Goal: Information Seeking & Learning: Find specific fact

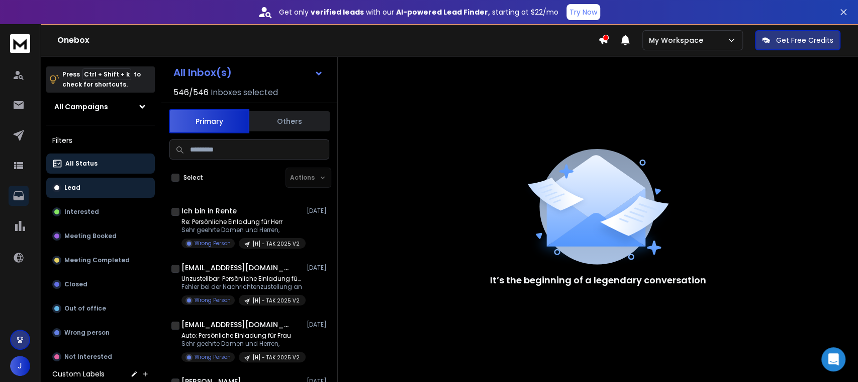
click at [76, 187] on p "Lead" at bounding box center [72, 188] width 16 height 8
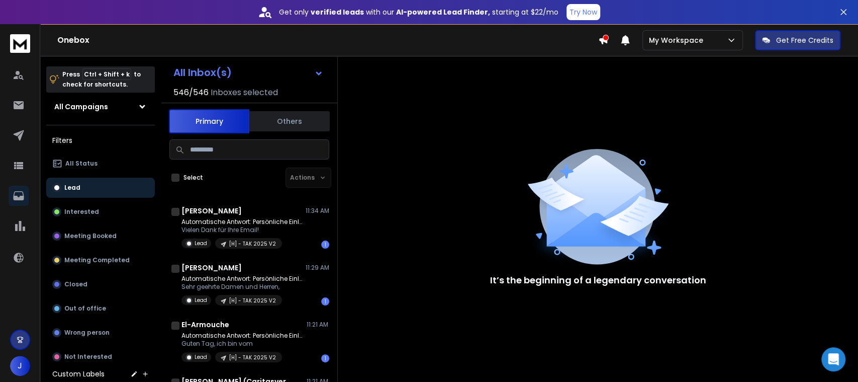
click at [79, 169] on button "All Status" at bounding box center [100, 163] width 109 height 20
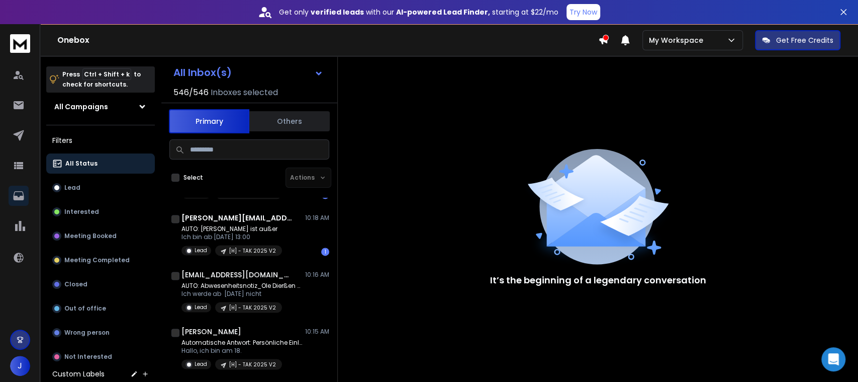
scroll to position [1006, 0]
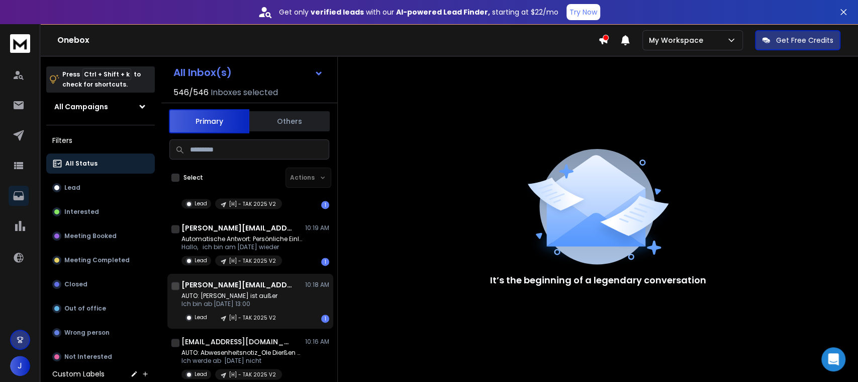
click at [290, 312] on div "AUTO: [PERSON_NAME] ist außer Ich bin ab [DATE] 13:00 Lead [H] - TAK 2025 V2 1" at bounding box center [256, 307] width 148 height 31
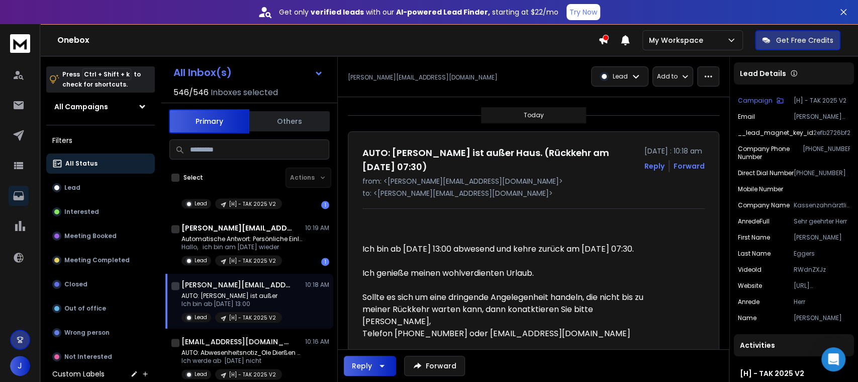
click at [618, 86] on div "[PERSON_NAME][EMAIL_ADDRESS][DOMAIN_NAME] Lead Add to Lead Add to" at bounding box center [534, 76] width 392 height 41
click at [617, 82] on div "Lead" at bounding box center [620, 76] width 56 height 19
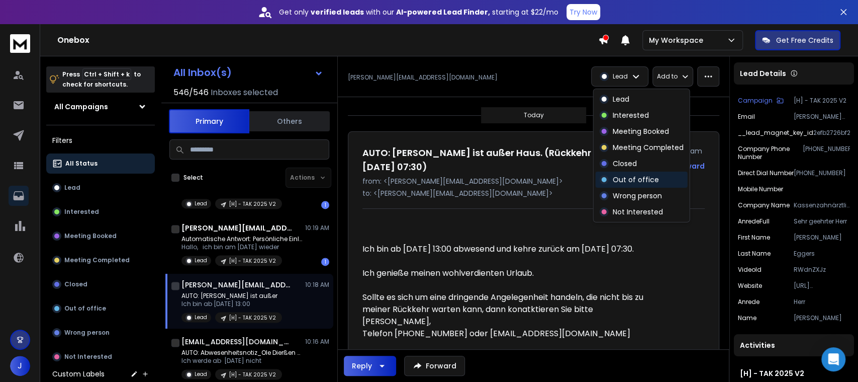
click at [641, 179] on p "Out of office" at bounding box center [636, 179] width 46 height 10
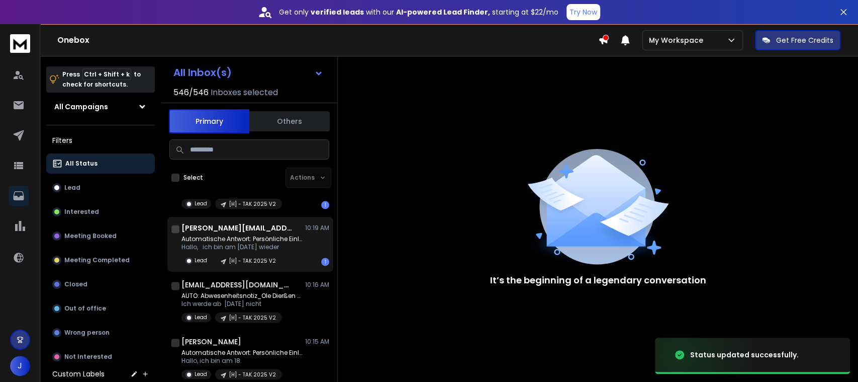
click at [298, 252] on div "Automatische Antwort: Persönliche Einladung für [PERSON_NAME], ich bin am [DATE…" at bounding box center [242, 250] width 121 height 31
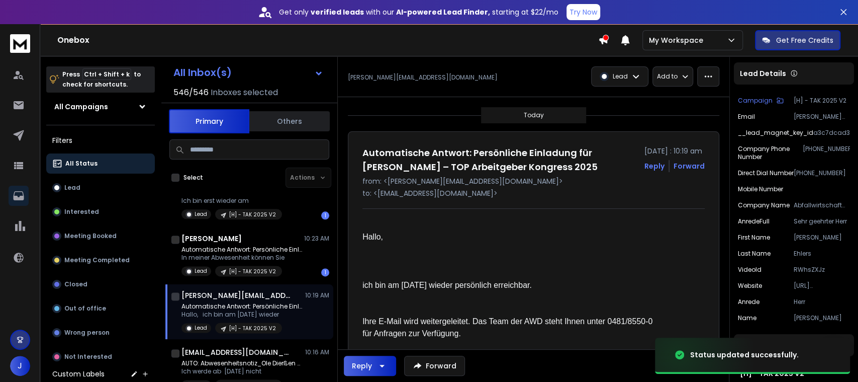
scroll to position [67, 0]
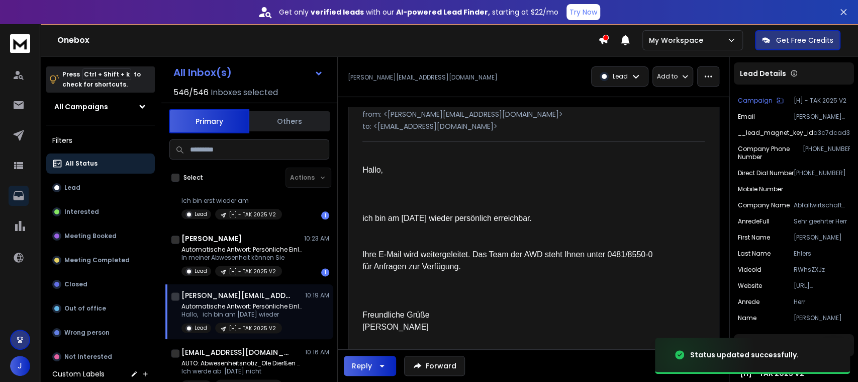
click at [612, 85] on div "Lead" at bounding box center [620, 76] width 56 height 19
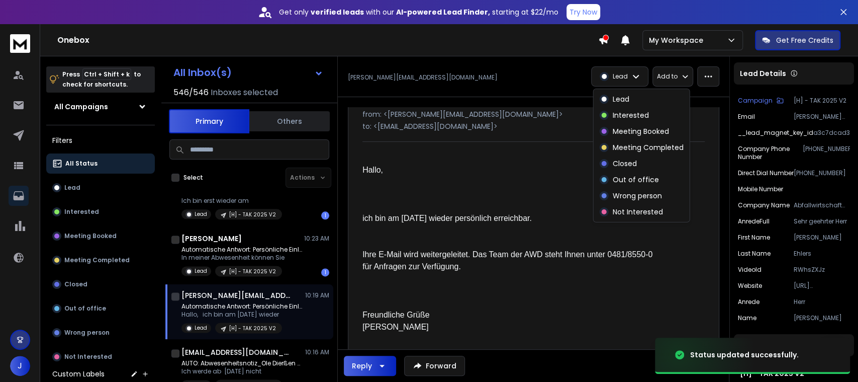
click at [612, 77] on div "Lead" at bounding box center [620, 76] width 56 height 19
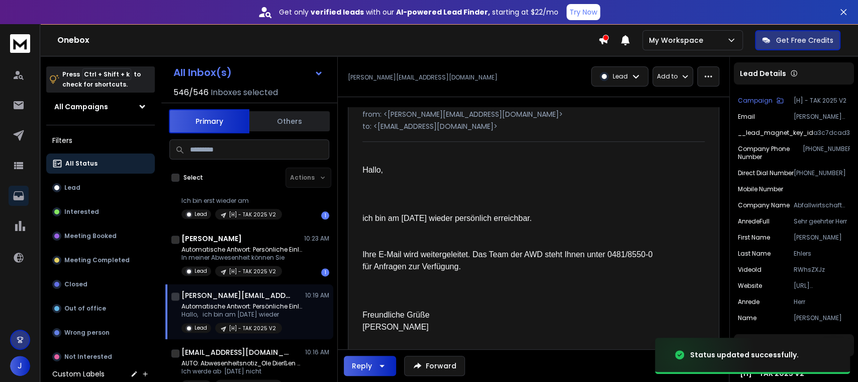
click at [612, 77] on div "Lead" at bounding box center [620, 76] width 56 height 19
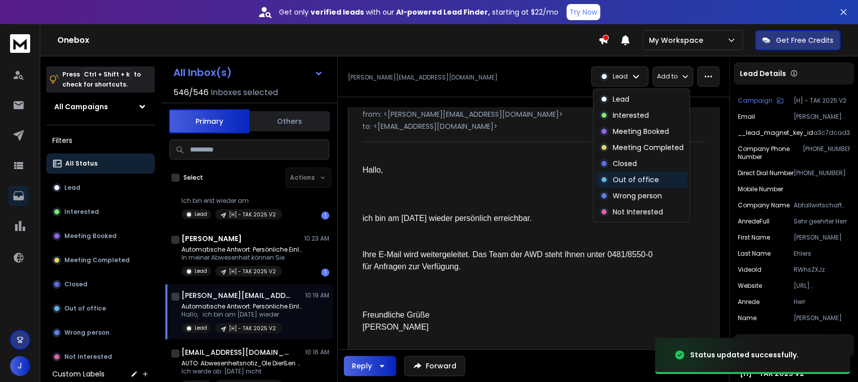
click at [640, 178] on p "Out of office" at bounding box center [636, 179] width 46 height 10
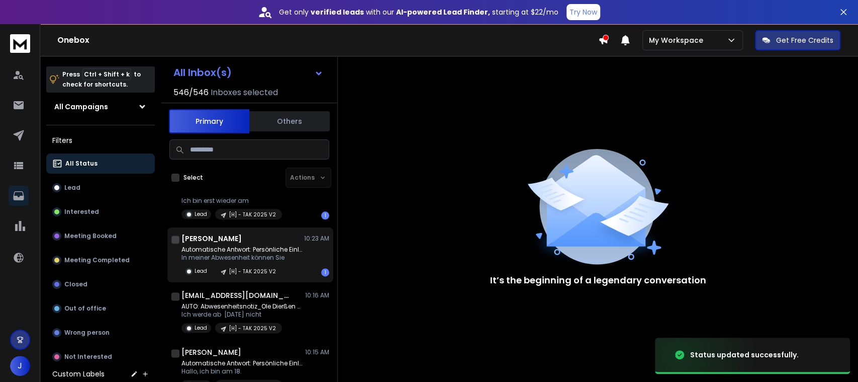
scroll to position [0, 0]
click at [311, 245] on div "Automatische Antwort: Persönliche Einladung für In meiner Abwesenheit können Si…" at bounding box center [256, 260] width 148 height 31
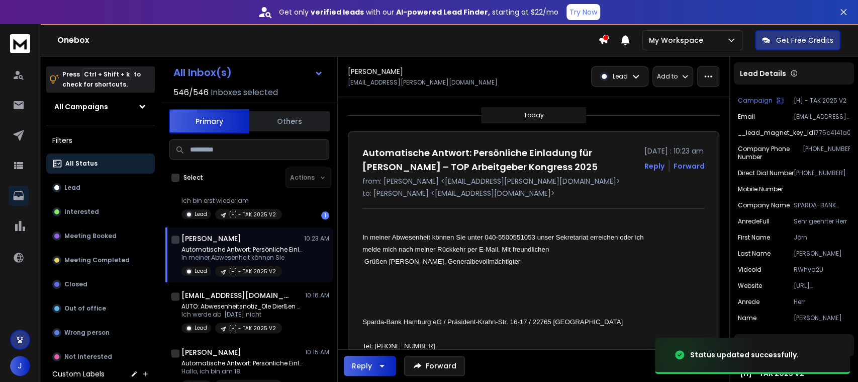
click at [619, 70] on div "Lead" at bounding box center [620, 76] width 56 height 19
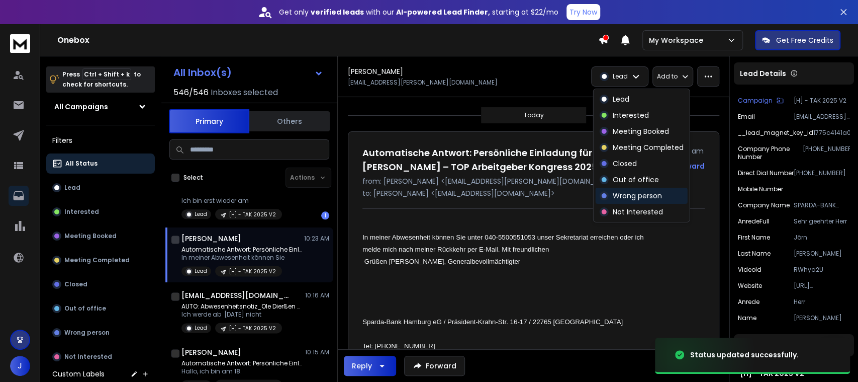
click at [608, 192] on div "Wrong person" at bounding box center [631, 196] width 62 height 10
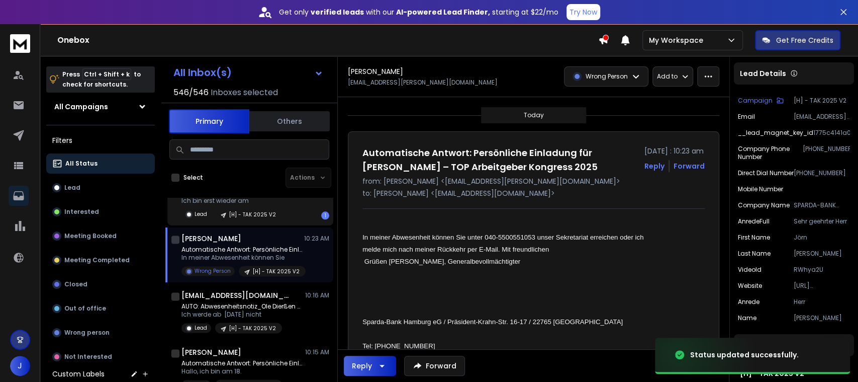
click at [311, 211] on div "Automatische Antwort: Persönliche Einladung für Ich bin erst wieder am Lead [H]…" at bounding box center [256, 204] width 148 height 31
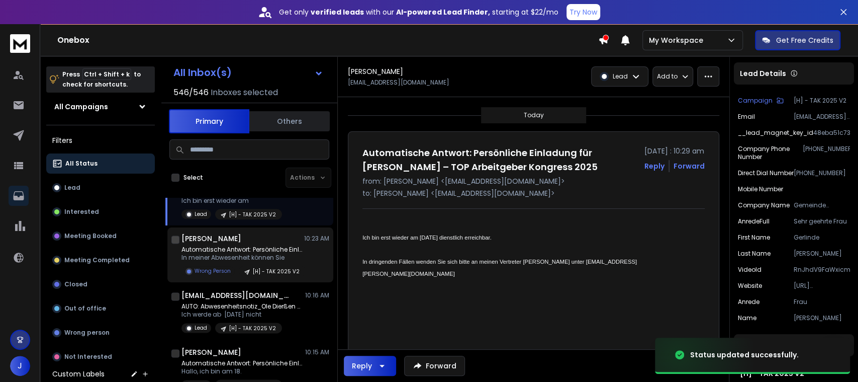
scroll to position [871, 0]
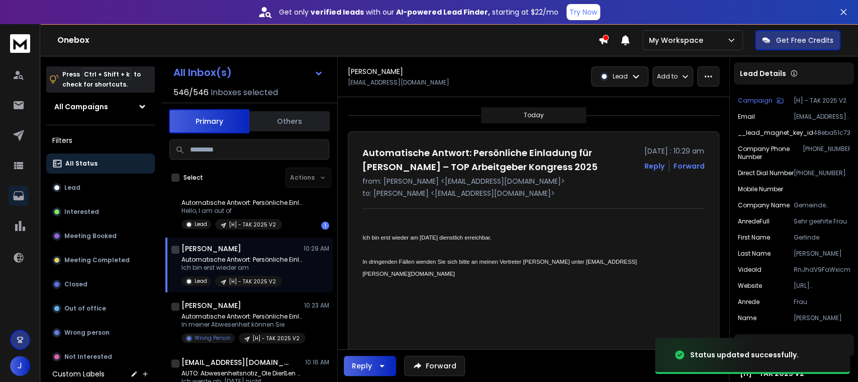
click at [623, 81] on div "Lead" at bounding box center [620, 76] width 56 height 19
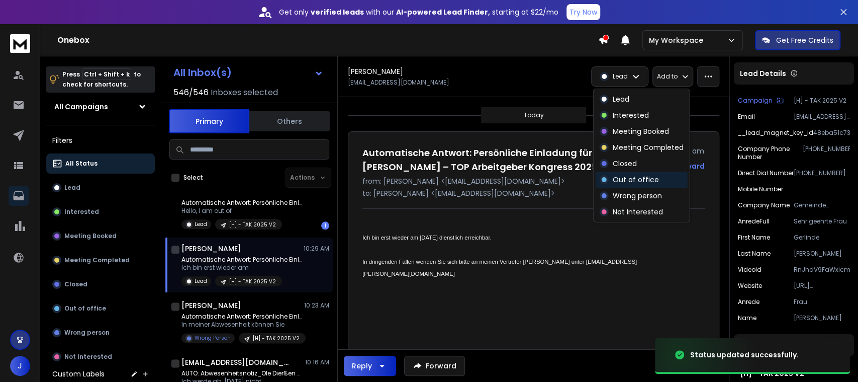
click at [627, 178] on p "Out of office" at bounding box center [636, 179] width 46 height 10
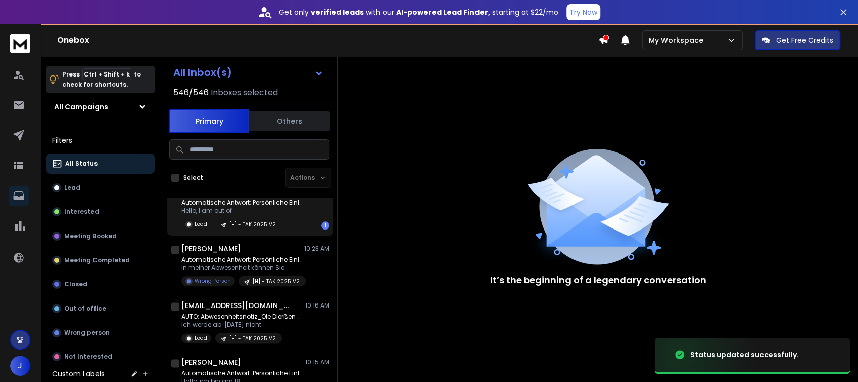
click at [307, 228] on div "Automatische Antwort: Persönliche Einladung für Hello, I am out of Lead [H] - T…" at bounding box center [256, 214] width 148 height 31
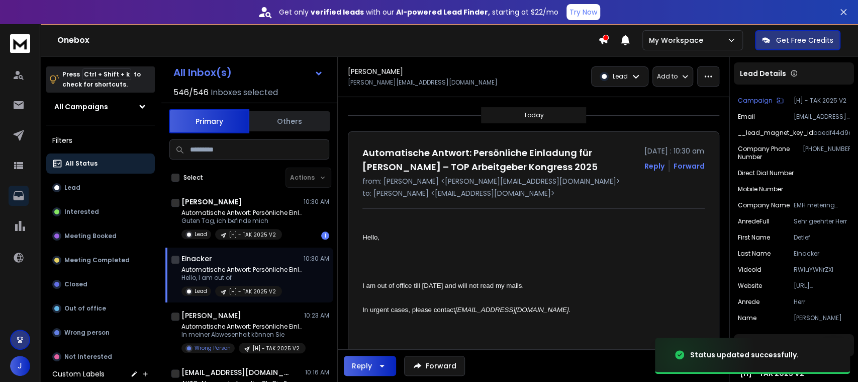
scroll to position [737, 0]
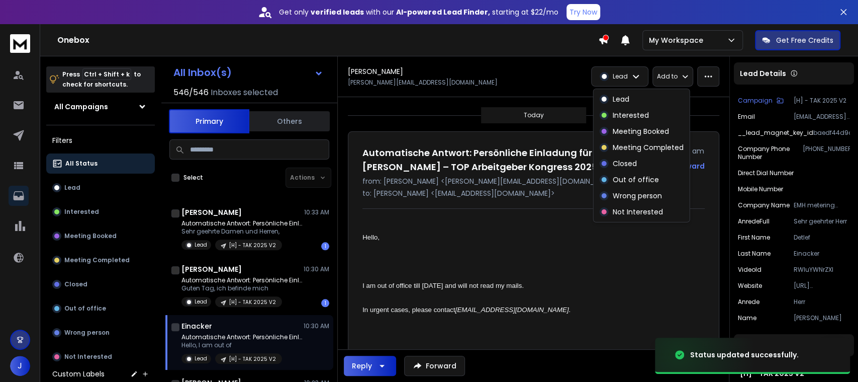
click at [613, 80] on div "Lead" at bounding box center [620, 76] width 56 height 19
click at [640, 175] on p "Out of office" at bounding box center [636, 179] width 46 height 10
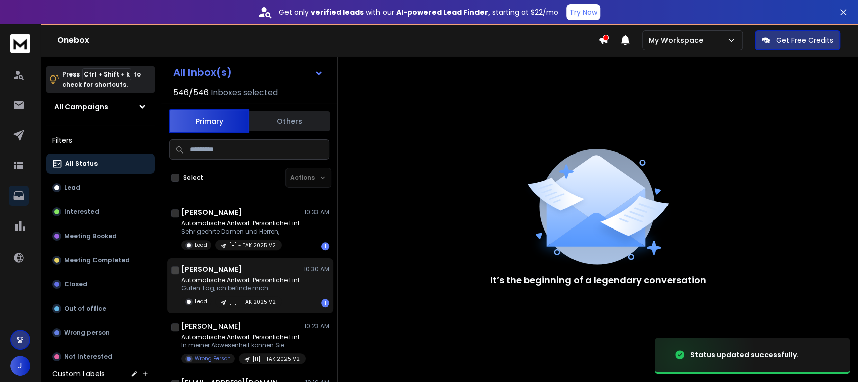
click at [304, 283] on div "Automatische Antwort: Persönliche Einladung für Guten Tag, ich befinde mich Lea…" at bounding box center [256, 291] width 148 height 31
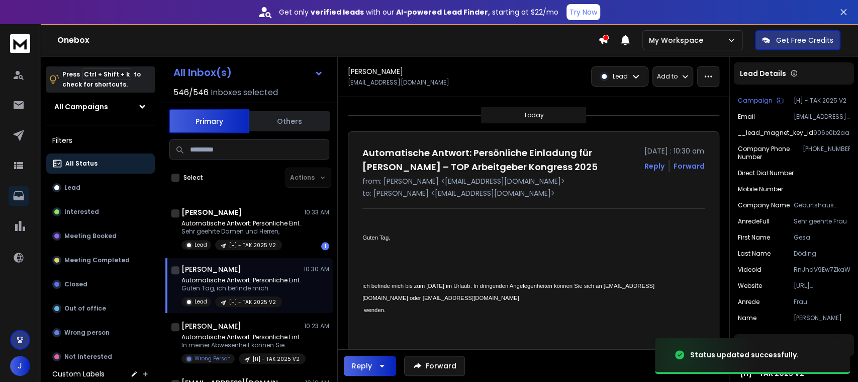
click at [381, 290] on p "ich befinde mich bis zum [DATE] im Urlaub. In dringenden Angelegenheiten können…" at bounding box center [510, 297] width 294 height 36
click at [602, 68] on div "Lead" at bounding box center [620, 76] width 56 height 19
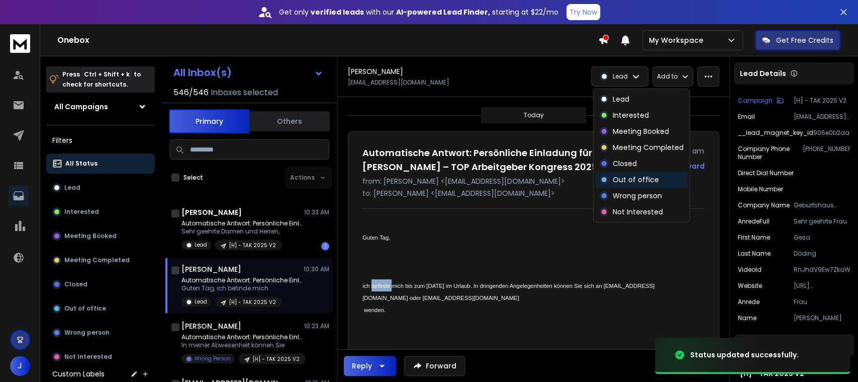
click at [628, 183] on p "Out of office" at bounding box center [636, 179] width 46 height 10
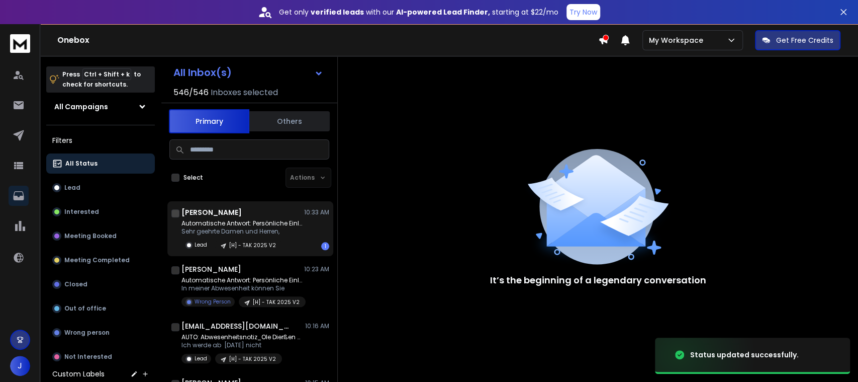
click at [308, 247] on div "Automatische Antwort: Persönliche Einladung für Sehr geehrte Damen und Herren, …" at bounding box center [256, 234] width 148 height 31
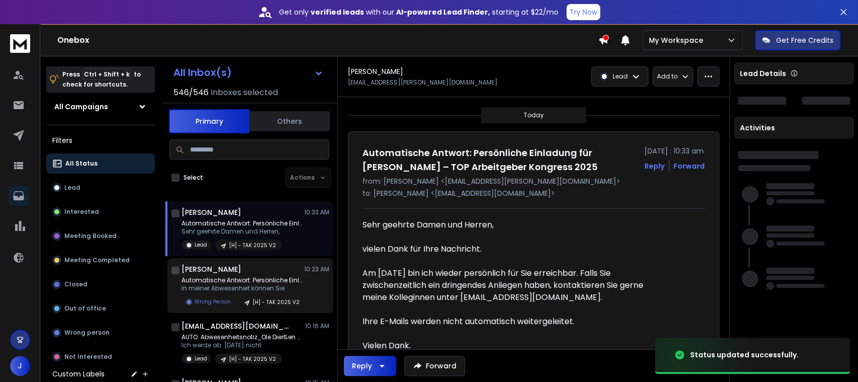
scroll to position [670, 0]
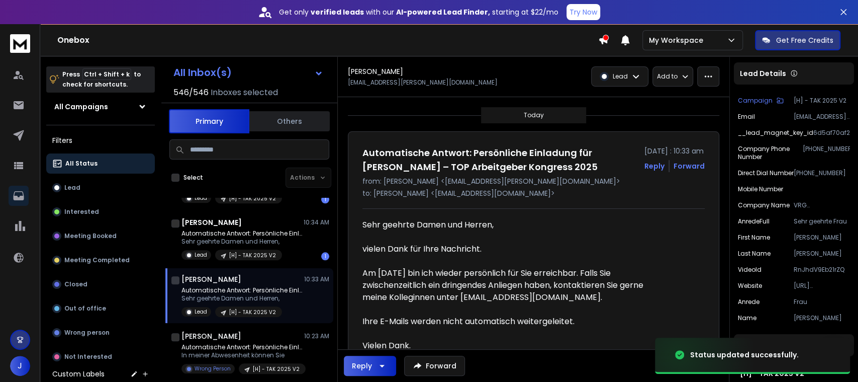
click at [613, 79] on div "Lead" at bounding box center [620, 76] width 56 height 19
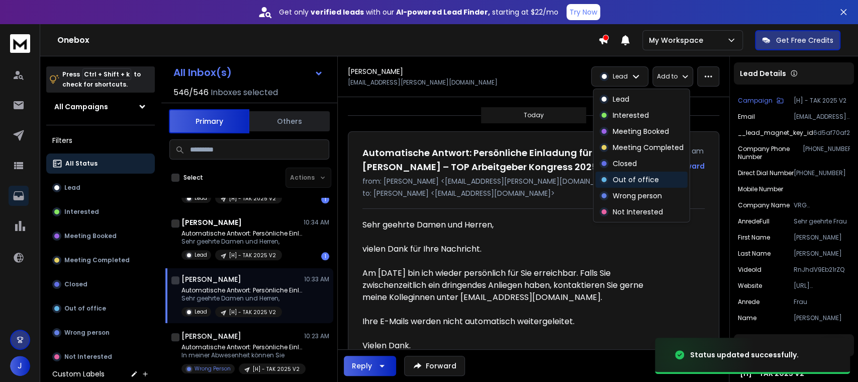
click at [626, 174] on p "Out of office" at bounding box center [636, 179] width 46 height 10
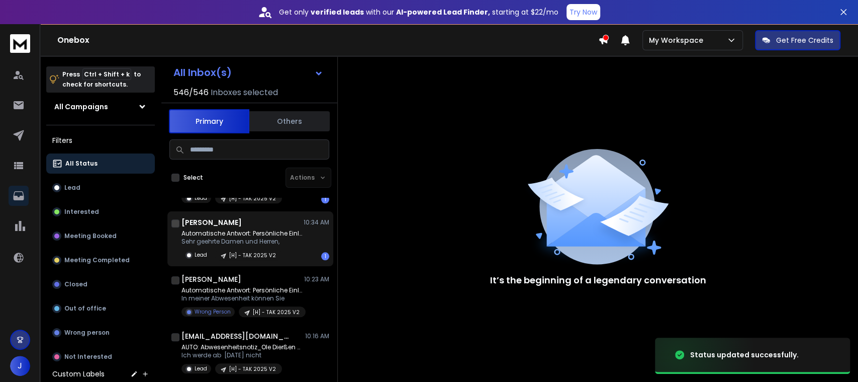
click at [306, 260] on div "[PERSON_NAME] 10:34 AM Automatische Antwort: Persönliche Einladung für Sehr gee…" at bounding box center [250, 238] width 166 height 55
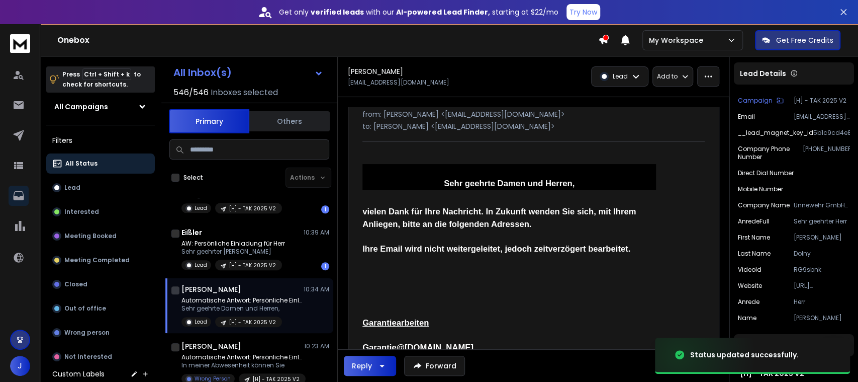
scroll to position [0, 0]
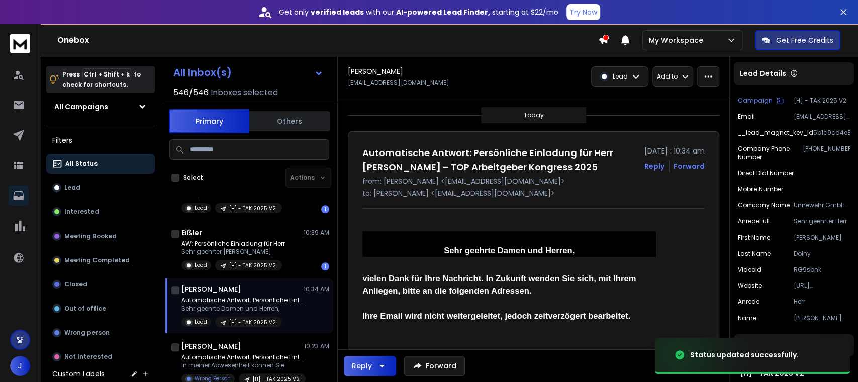
click at [617, 82] on div "Lead" at bounding box center [620, 76] width 56 height 19
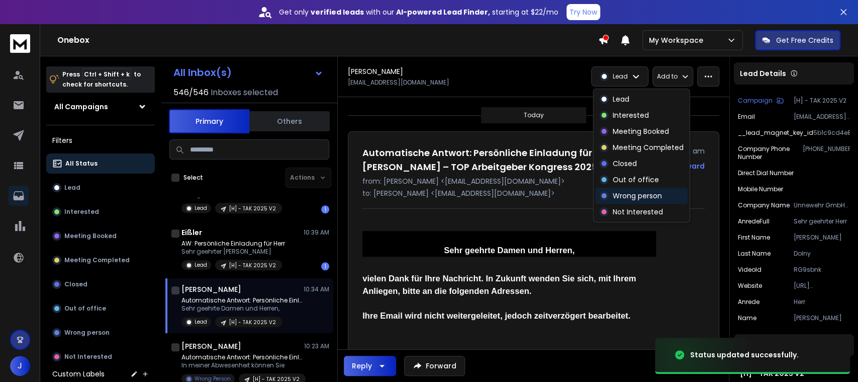
click at [641, 195] on p "Wrong person" at bounding box center [637, 196] width 49 height 10
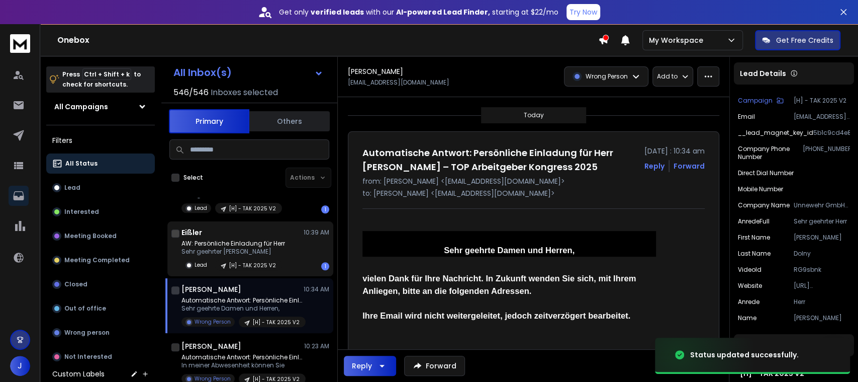
click at [313, 260] on div "AW: Persönliche Einladung für Herr [PERSON_NAME] geehrter [PERSON_NAME] Lead [H…" at bounding box center [256, 254] width 148 height 31
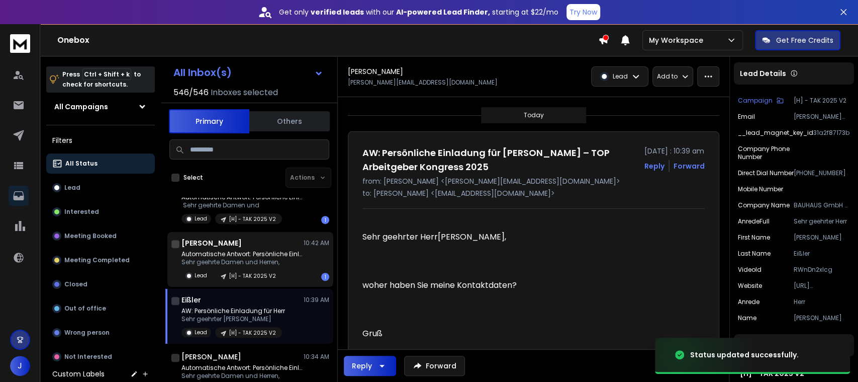
click at [292, 272] on div "Lead [H] - TAK 2025 V2" at bounding box center [242, 275] width 121 height 11
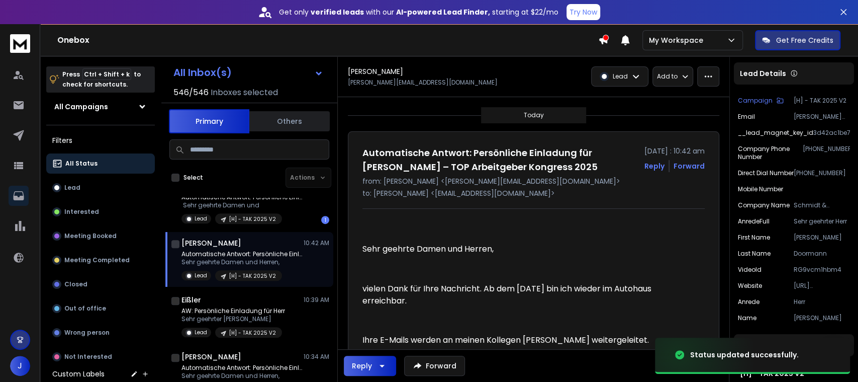
click at [395, 291] on span "vielen Dank für Ihre Nachricht. Ab dem [DATE] bin ich wieder im Autohaus erreic…" at bounding box center [508, 295] width 291 height 24
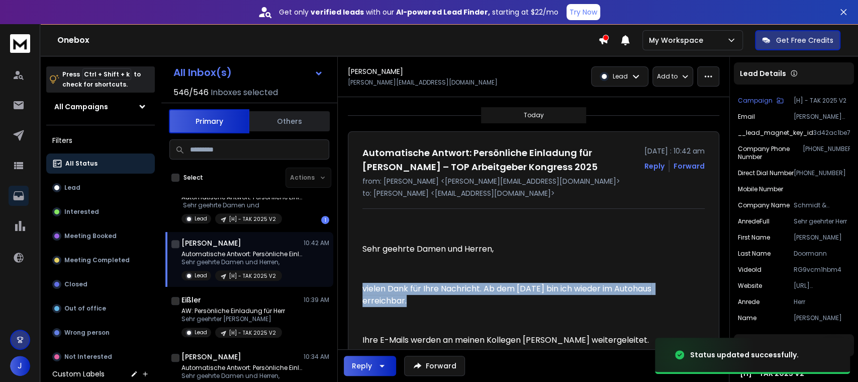
click at [395, 291] on span "vielen Dank für Ihre Nachricht. Ab dem [DATE] bin ich wieder im Autohaus erreic…" at bounding box center [508, 295] width 291 height 24
click at [620, 77] on p "Lead" at bounding box center [620, 76] width 15 height 8
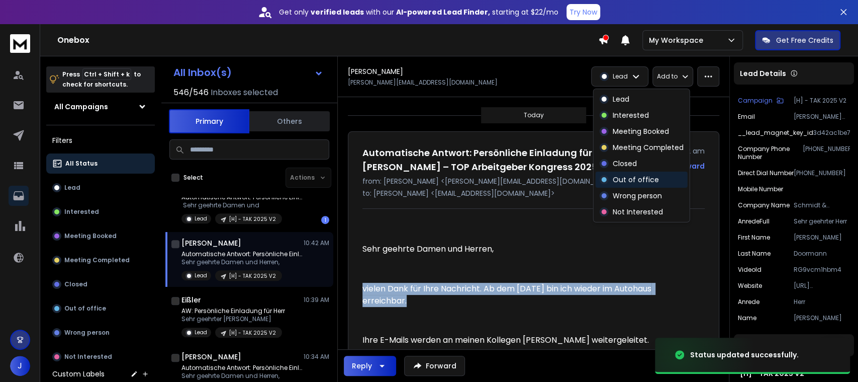
click at [629, 175] on p "Out of office" at bounding box center [636, 179] width 46 height 10
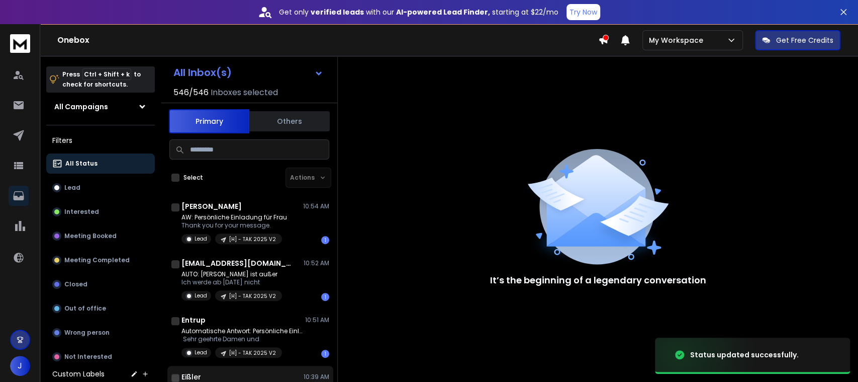
scroll to position [536, 0]
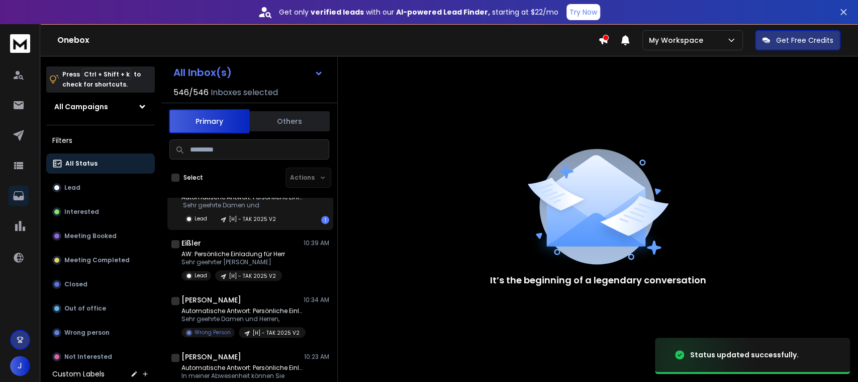
click at [314, 224] on div "Entrup 10:51 AM Automatische Antwort: Persönliche Einladung für ﻿ ﻿﻿Sehr geehrt…" at bounding box center [250, 202] width 166 height 55
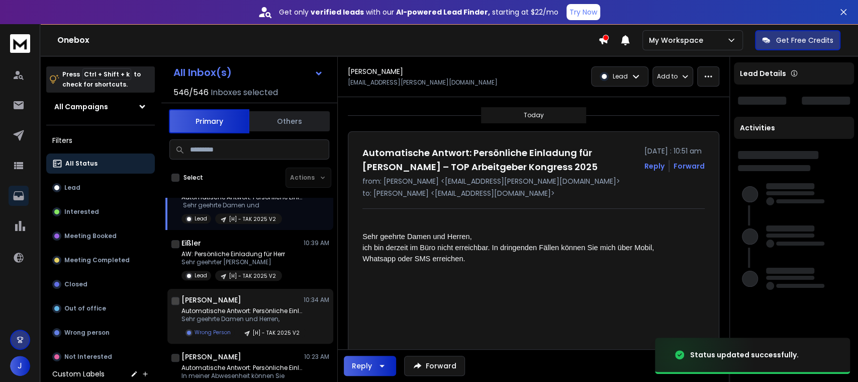
scroll to position [469, 0]
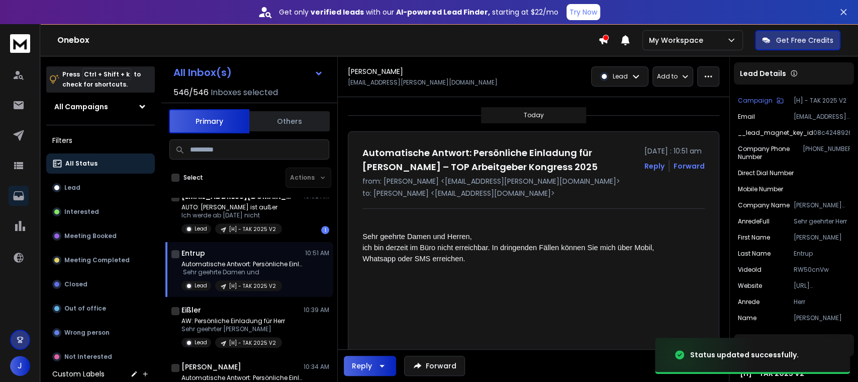
click at [431, 261] on span "﻿﻿Sehr geehrte Damen und Herren, ich bin derzeit im Büro nicht erreichbar. In d…" at bounding box center [510, 247] width 294 height 30
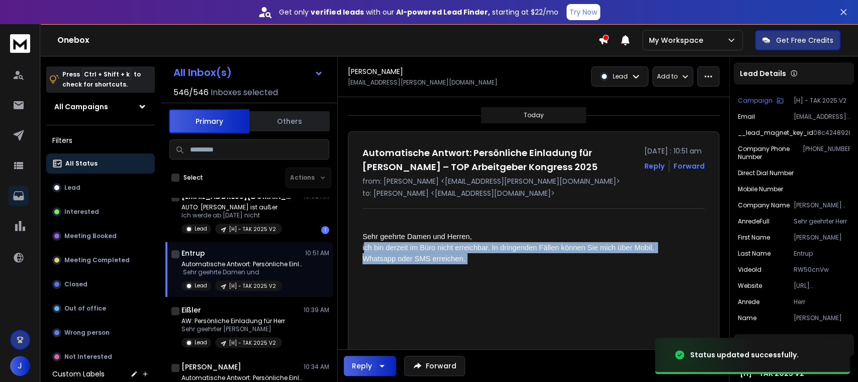
click at [431, 261] on span "﻿﻿Sehr geehrte Damen und Herren, ich bin derzeit im Büro nicht erreichbar. In d…" at bounding box center [510, 247] width 294 height 30
click at [625, 81] on div "Lead" at bounding box center [620, 76] width 56 height 19
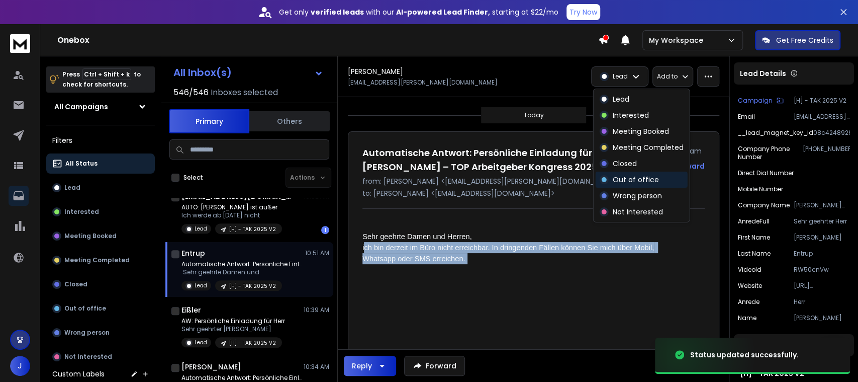
click at [640, 181] on p "Out of office" at bounding box center [636, 179] width 46 height 10
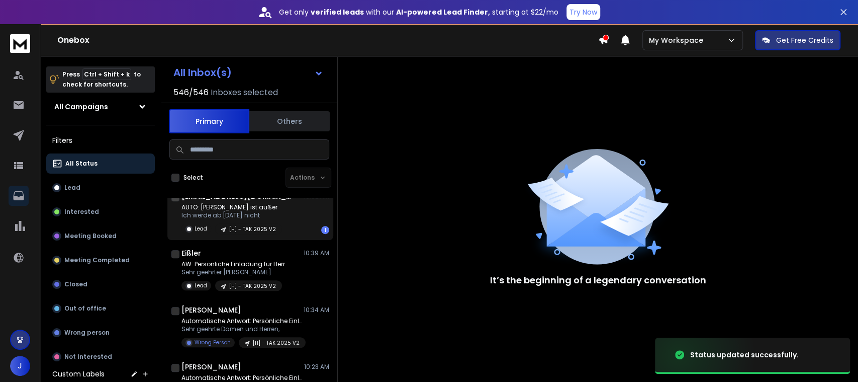
click at [286, 227] on div "AUTO: [PERSON_NAME] ist außer Ich werde ab [DATE] nicht Lead [H] - TAK 2025 V2 1" at bounding box center [256, 218] width 148 height 31
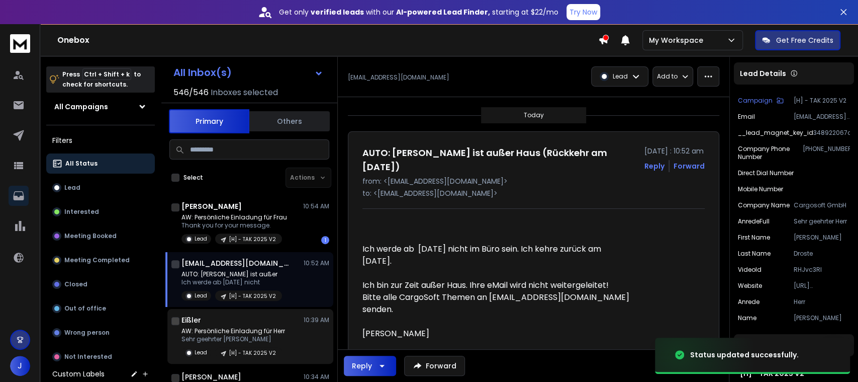
scroll to position [335, 0]
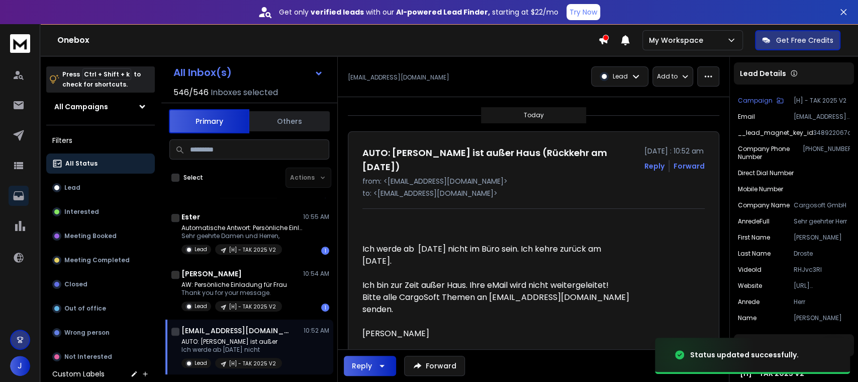
click at [626, 72] on p "Lead" at bounding box center [620, 76] width 15 height 8
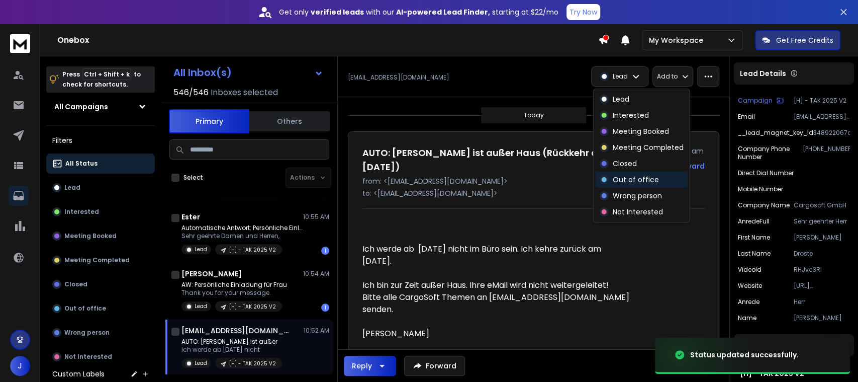
click at [639, 176] on p "Out of office" at bounding box center [636, 179] width 46 height 10
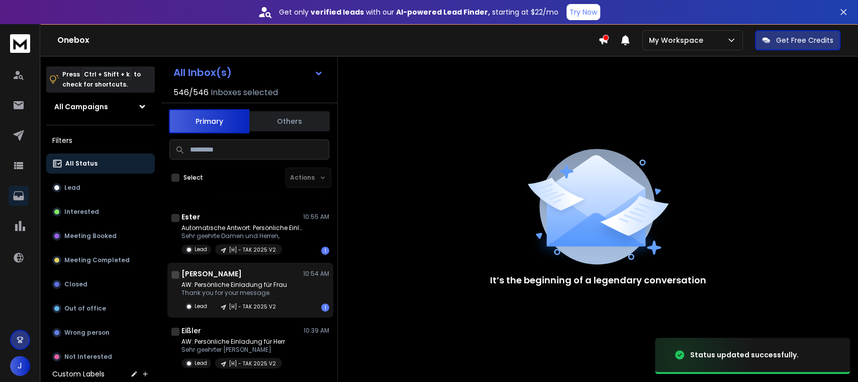
click at [257, 289] on p "Thank you for your message." at bounding box center [235, 293] width 106 height 8
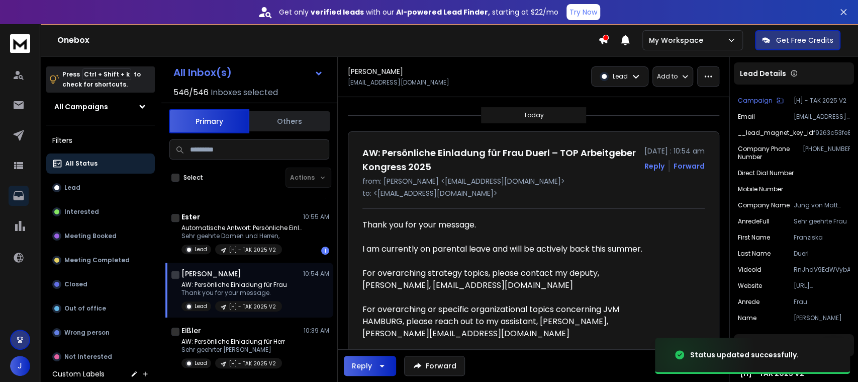
scroll to position [268, 0]
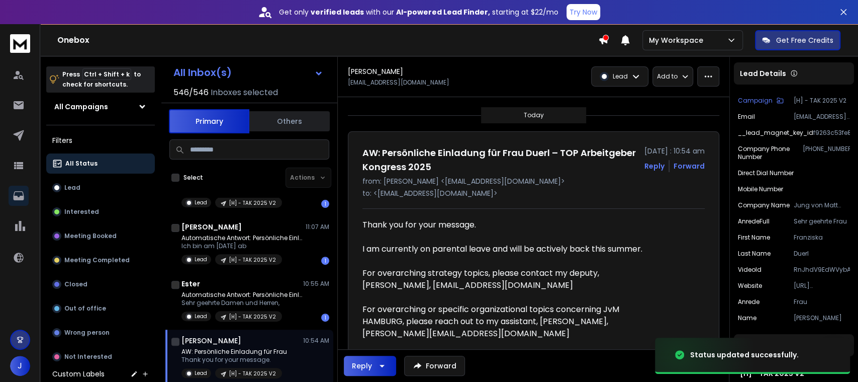
click at [620, 77] on p "Lead" at bounding box center [620, 76] width 15 height 8
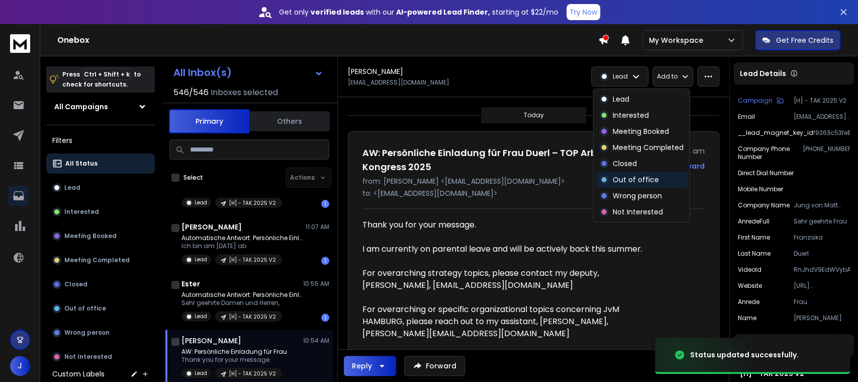
click at [624, 182] on p "Out of office" at bounding box center [636, 179] width 46 height 10
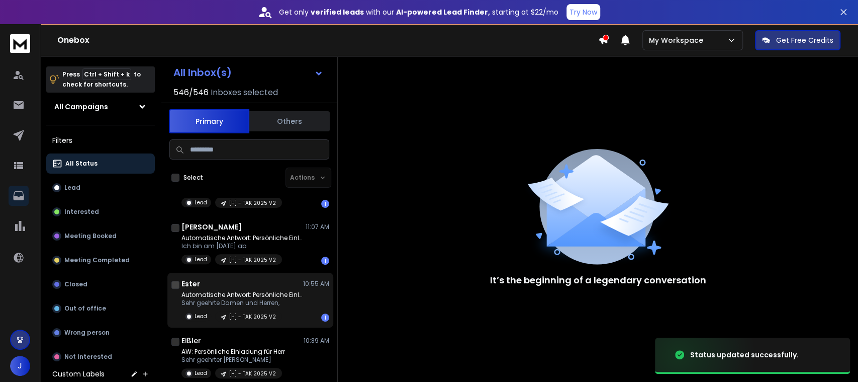
click at [280, 287] on div "Ester 10:55 AM" at bounding box center [256, 284] width 148 height 10
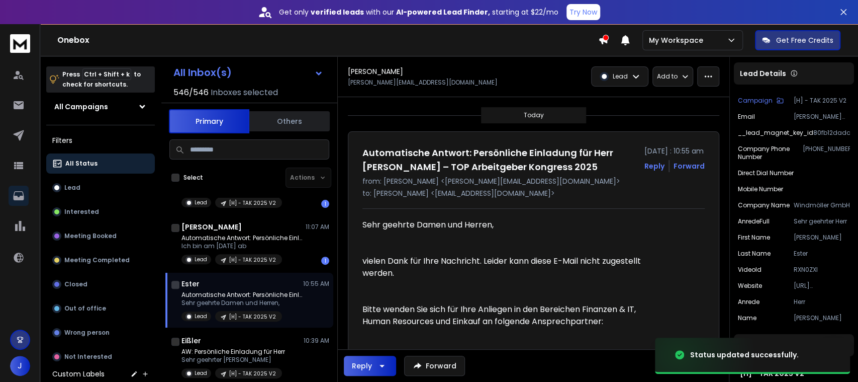
click at [607, 81] on div "Lead" at bounding box center [620, 76] width 56 height 19
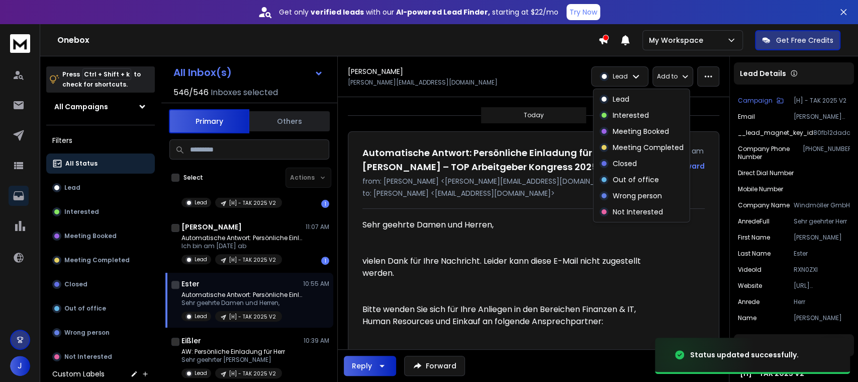
click at [497, 256] on div "Sehr geehrte Damen und Herren, vielen Dank für Ihre Nachricht. Leider kann dies…" at bounding box center [514, 343] width 302 height 249
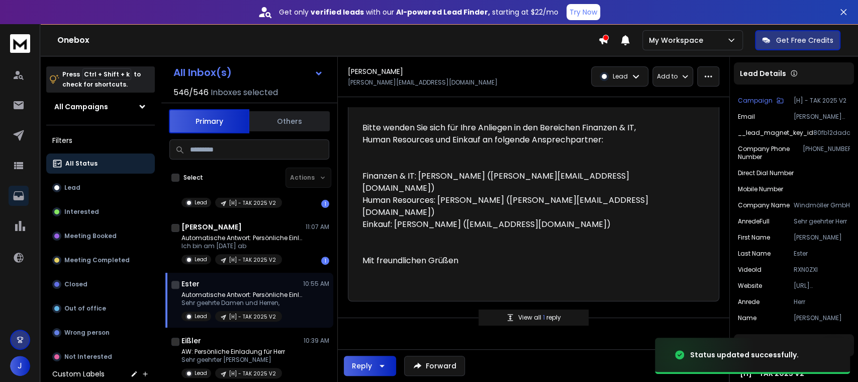
scroll to position [0, 0]
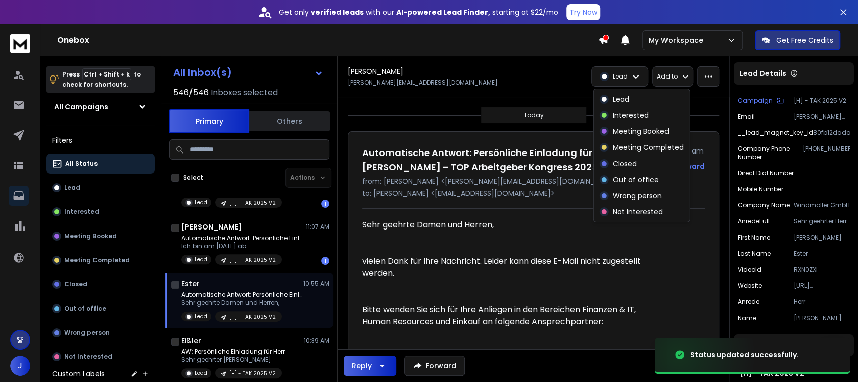
click at [619, 68] on div "Lead" at bounding box center [620, 76] width 56 height 19
click at [619, 193] on p "Wrong person" at bounding box center [637, 196] width 49 height 10
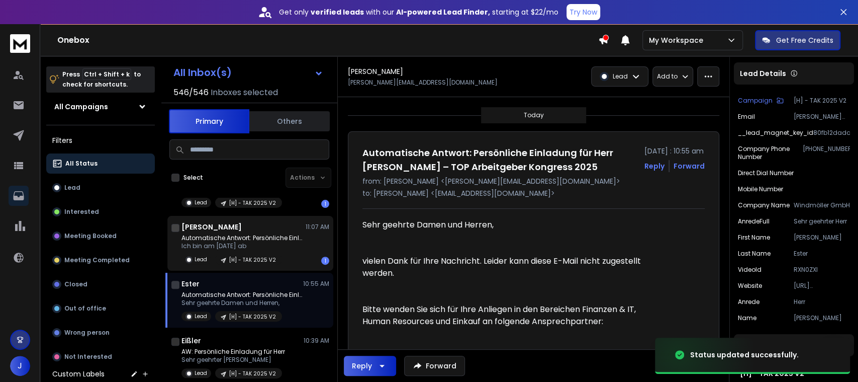
click at [288, 259] on div "Lead [H] - TAK 2025 V2" at bounding box center [242, 259] width 121 height 11
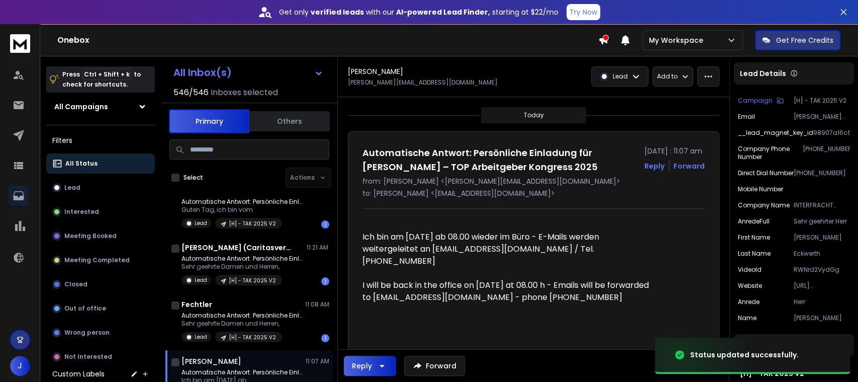
scroll to position [201, 0]
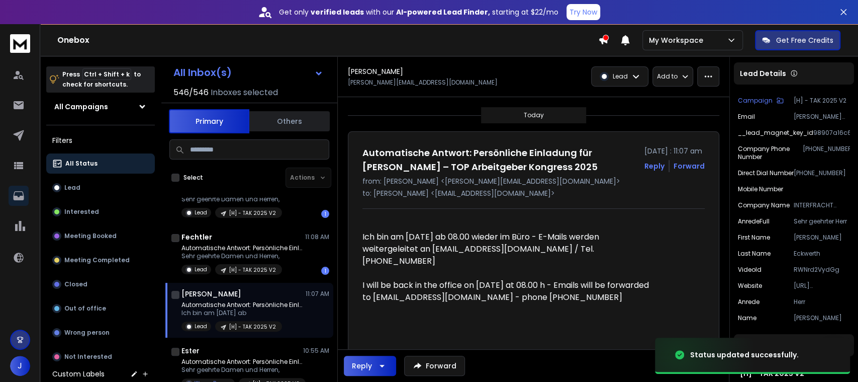
click at [617, 69] on div "Lead" at bounding box center [620, 76] width 56 height 19
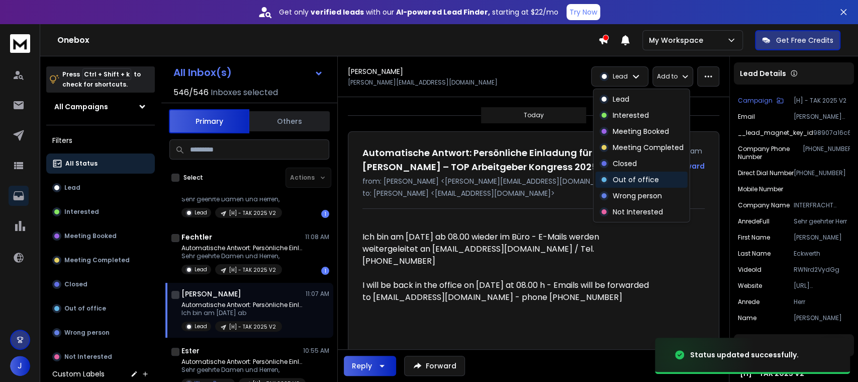
click at [613, 178] on p "Out of office" at bounding box center [636, 179] width 46 height 10
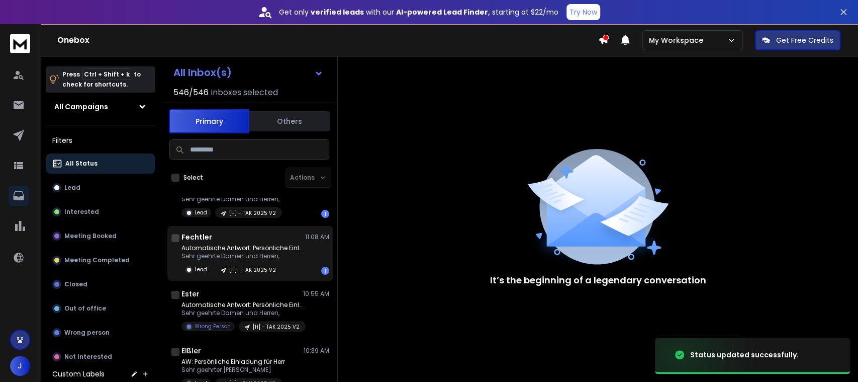
click at [275, 264] on div "[H] - TAK 2025 V2" at bounding box center [248, 269] width 67 height 11
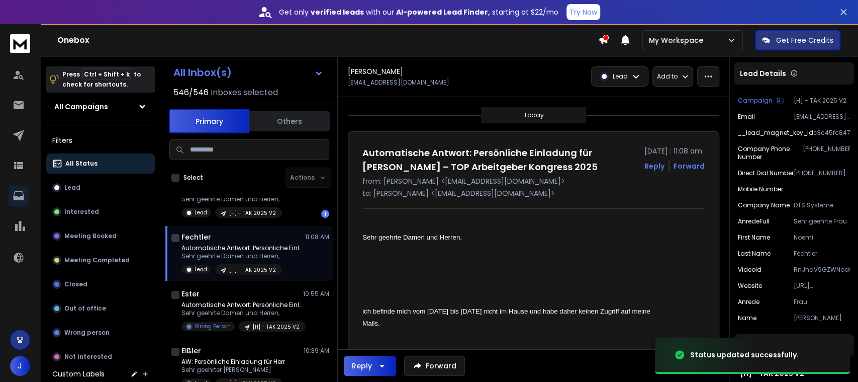
click at [388, 306] on p "ich befinde mich vom [DATE] bis [DATE] nicht im Hause und habe daher keinen Zug…" at bounding box center [510, 311] width 294 height 36
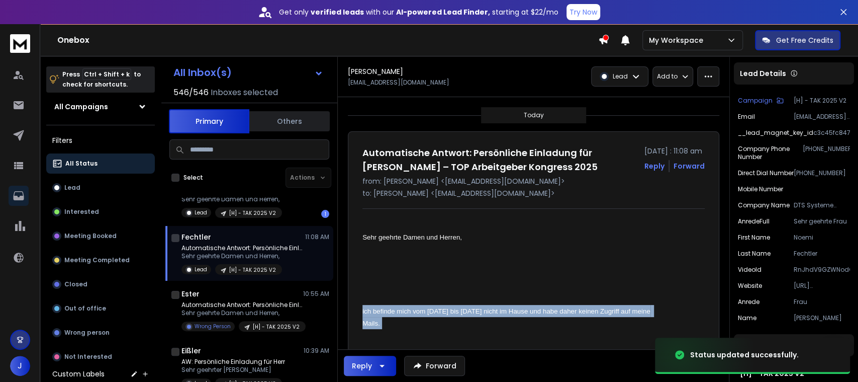
click at [388, 306] on p "ich befinde mich vom [DATE] bis [DATE] nicht im Hause und habe daher keinen Zug…" at bounding box center [510, 311] width 294 height 36
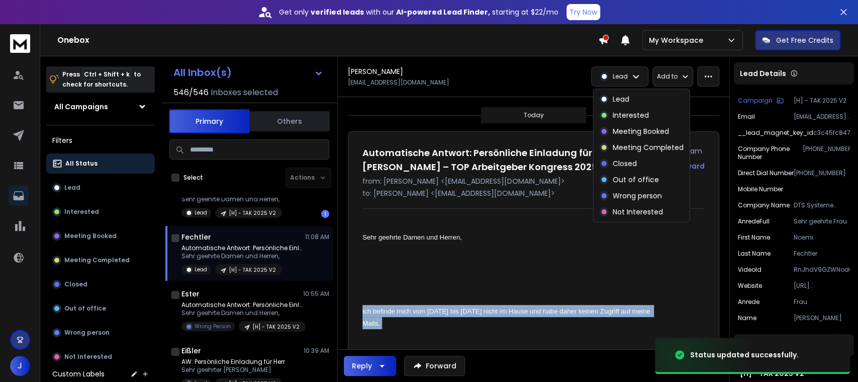
click at [619, 68] on div "Lead" at bounding box center [620, 76] width 56 height 19
click at [607, 179] on span at bounding box center [604, 179] width 9 height 9
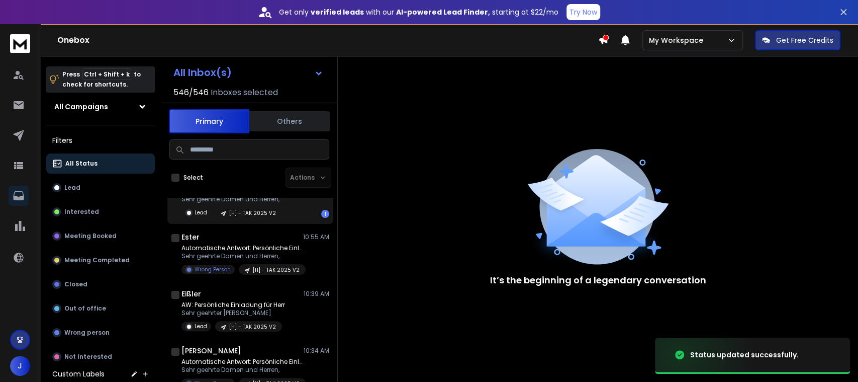
click at [314, 214] on div "Automatische Antwort: Persönliche Einladung für Sehr geehrte Damen und Herren, …" at bounding box center [256, 202] width 148 height 31
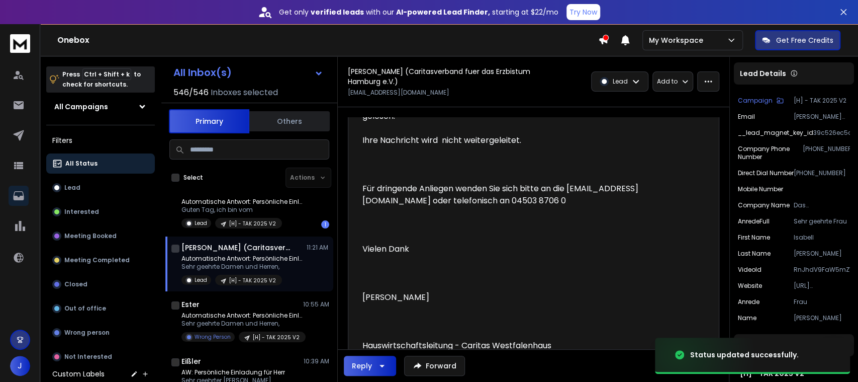
scroll to position [0, 0]
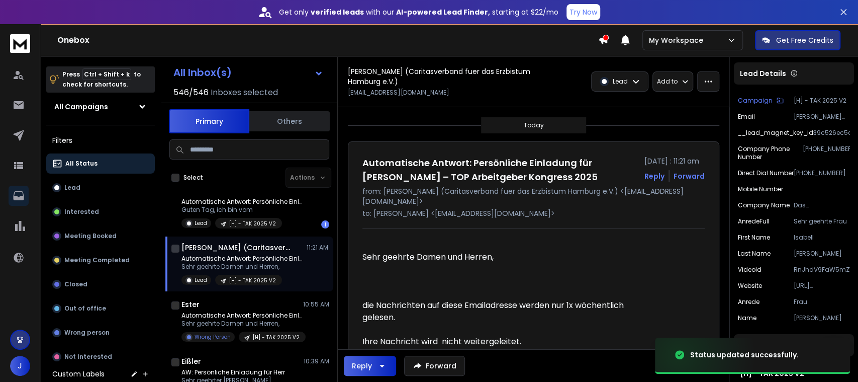
click at [606, 82] on div at bounding box center [604, 81] width 9 height 9
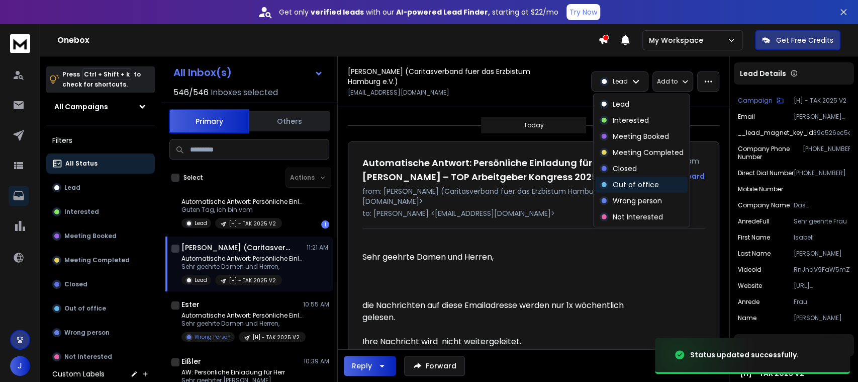
click at [635, 184] on p "Out of office" at bounding box center [636, 185] width 46 height 10
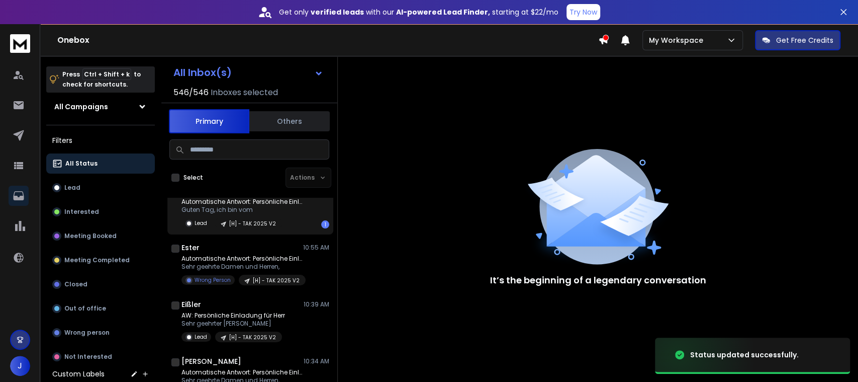
click at [307, 221] on div "Automatische Antwort: Persönliche Einladung für Guten Tag, ich bin vom Lead [H]…" at bounding box center [256, 213] width 148 height 31
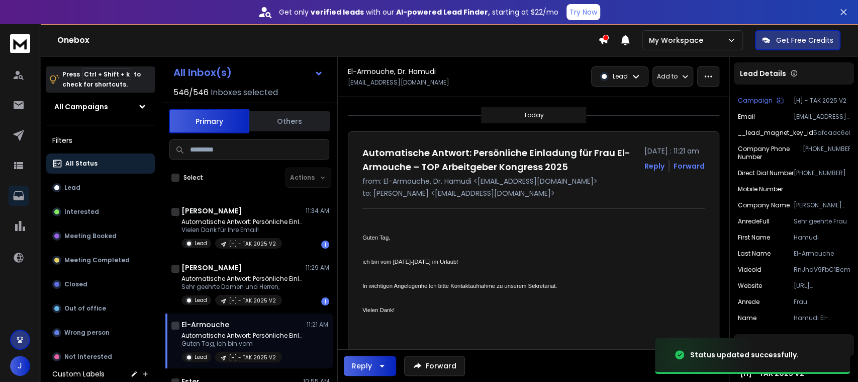
click at [389, 253] on div "Guten Tag, ich bin vom [DATE]-[DATE] im Urlaub! In wichtigen Angelegenheiten bi…" at bounding box center [510, 309] width 294 height 181
click at [625, 79] on p "Lead" at bounding box center [620, 76] width 15 height 8
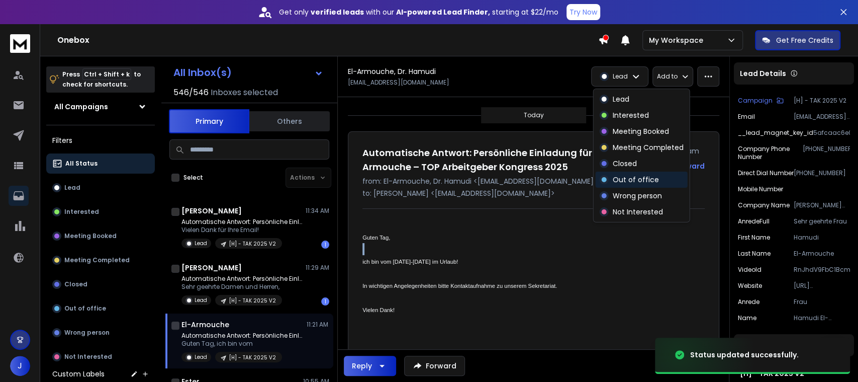
click at [636, 180] on p "Out of office" at bounding box center [636, 179] width 46 height 10
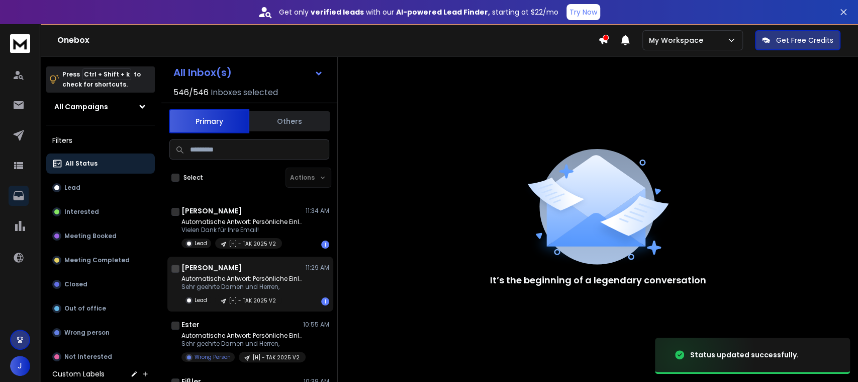
click at [306, 275] on div "Automatische Antwort: Persönliche Einladung für Sehr geehrte Damen und Herren, …" at bounding box center [256, 290] width 148 height 31
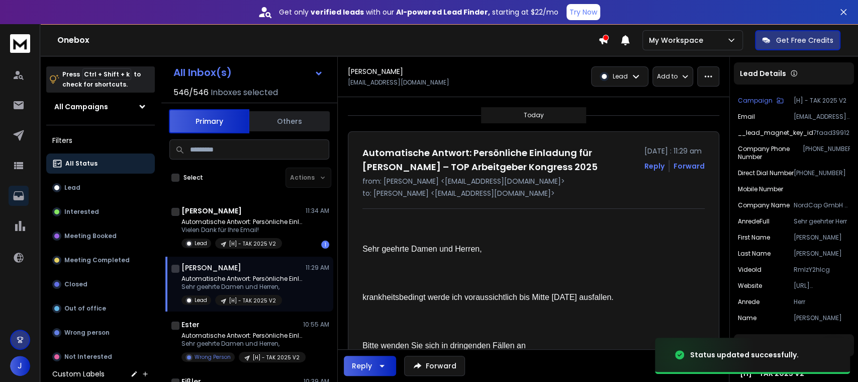
click at [401, 293] on span "krankheitsbedingt werde ich voraussichtlich bis Mitte [DATE] ausfallen." at bounding box center [488, 297] width 251 height 9
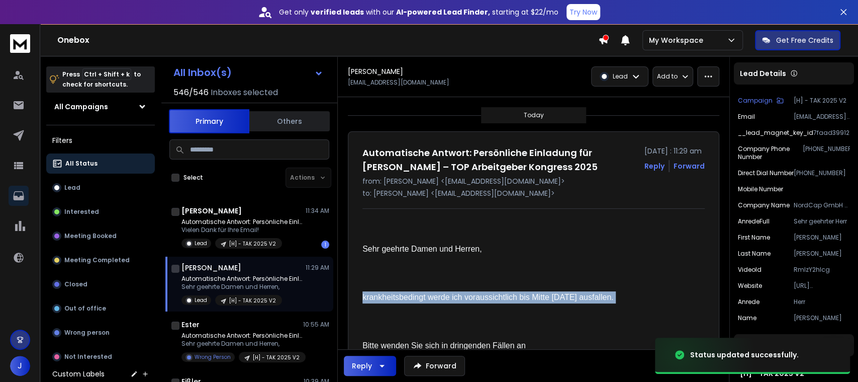
click at [401, 293] on span "krankheitsbedingt werde ich voraussichtlich bis Mitte [DATE] ausfallen." at bounding box center [488, 297] width 251 height 9
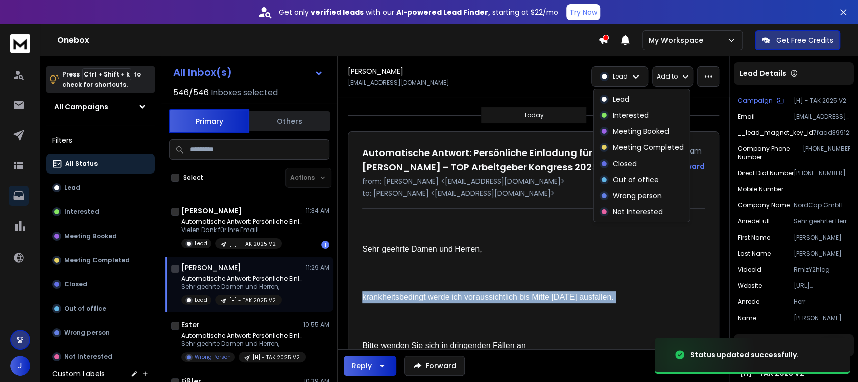
click at [608, 79] on div at bounding box center [604, 76] width 9 height 9
click at [656, 181] on div "Out of office" at bounding box center [642, 179] width 92 height 16
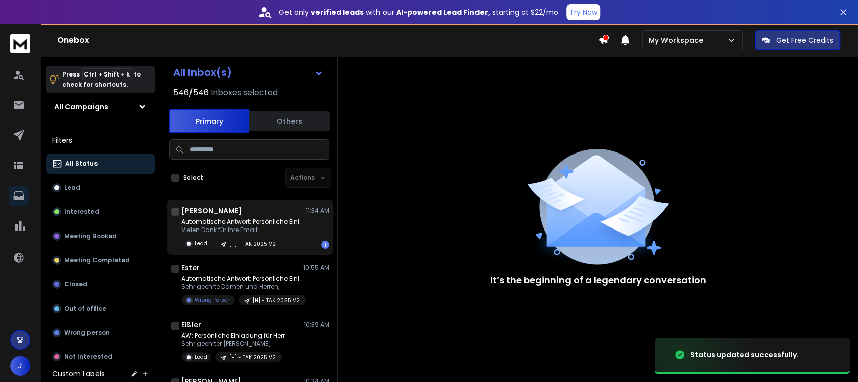
click at [287, 242] on div "Lead [H] - TAK 2025 V2" at bounding box center [242, 243] width 121 height 11
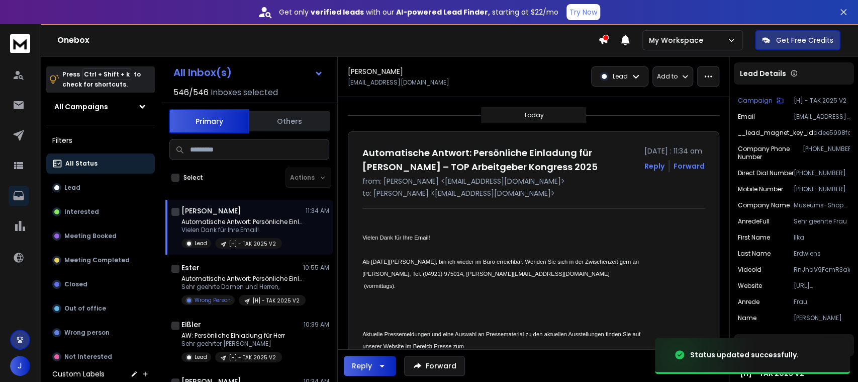
click at [406, 269] on span "Ab [DATE][PERSON_NAME], bin ich wieder im Büro erreichbar. Wenden Sie sich in d…" at bounding box center [502, 273] width 278 height 30
click at [407, 269] on span "Ab [DATE][PERSON_NAME], bin ich wieder im Büro erreichbar. Wenden Sie sich in d…" at bounding box center [502, 273] width 278 height 30
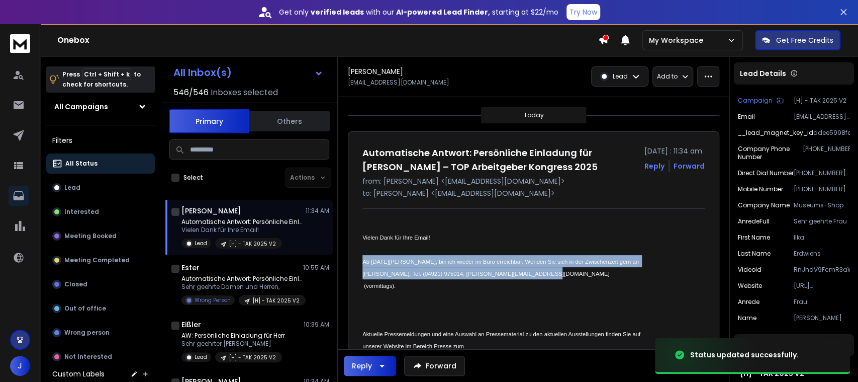
click at [407, 269] on span "Ab [DATE][PERSON_NAME], bin ich wieder im Büro erreichbar. Wenden Sie sich in d…" at bounding box center [502, 273] width 278 height 30
click at [616, 71] on div "Lead" at bounding box center [620, 76] width 56 height 19
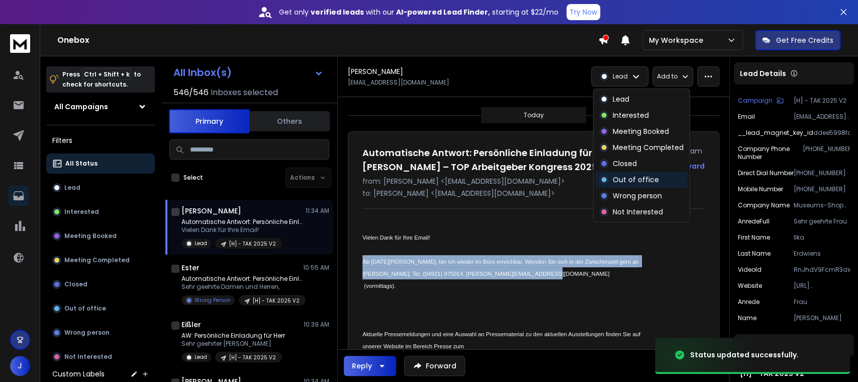
click at [628, 184] on p "Out of office" at bounding box center [636, 179] width 46 height 10
